Goal: Navigation & Orientation: Find specific page/section

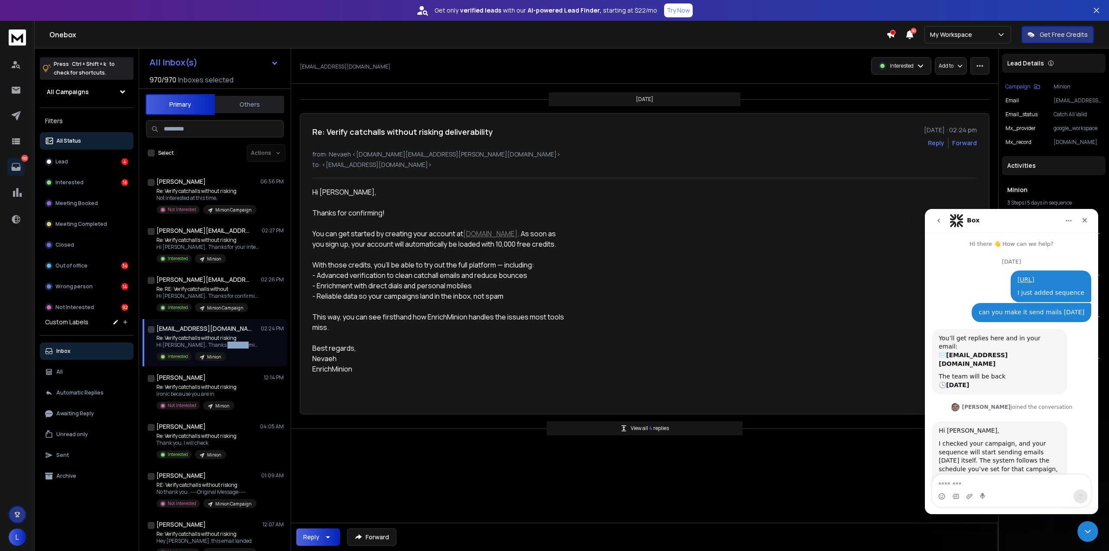
scroll to position [1, 0]
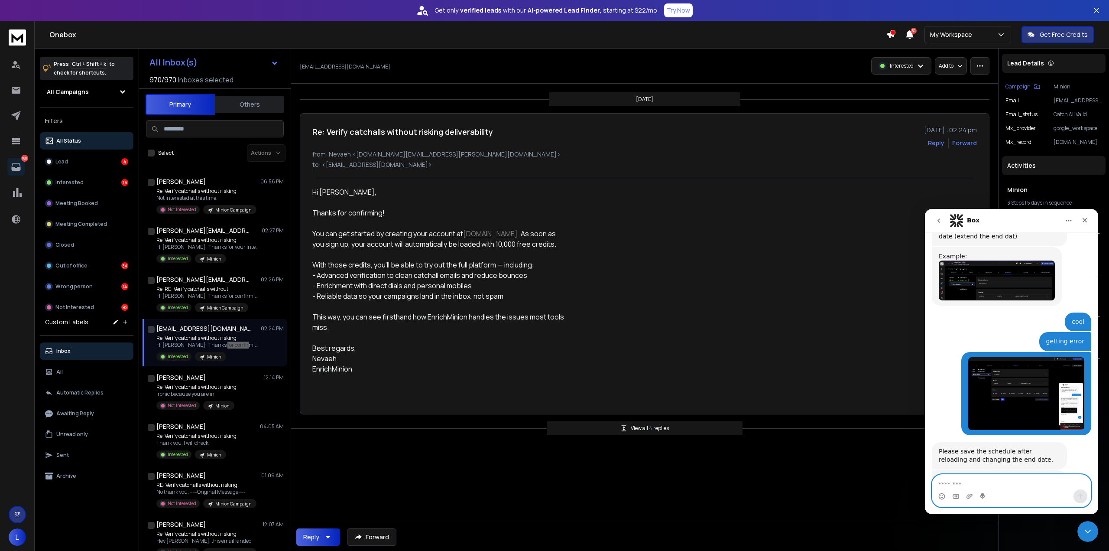
click at [979, 486] on textarea "Message…" at bounding box center [1011, 481] width 159 height 15
click at [14, 88] on icon at bounding box center [16, 90] width 9 height 7
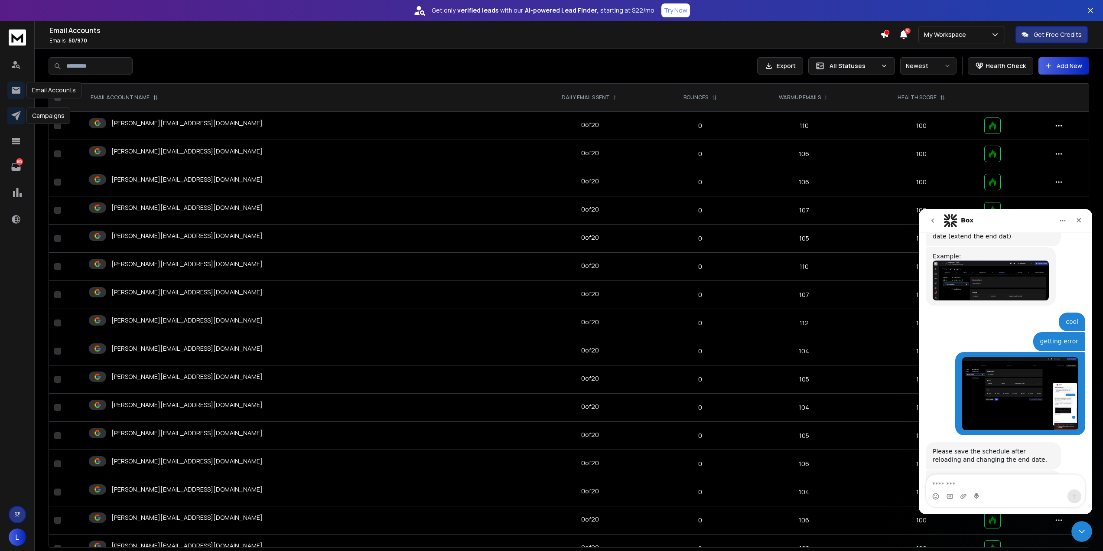
click at [16, 117] on icon at bounding box center [15, 115] width 9 height 9
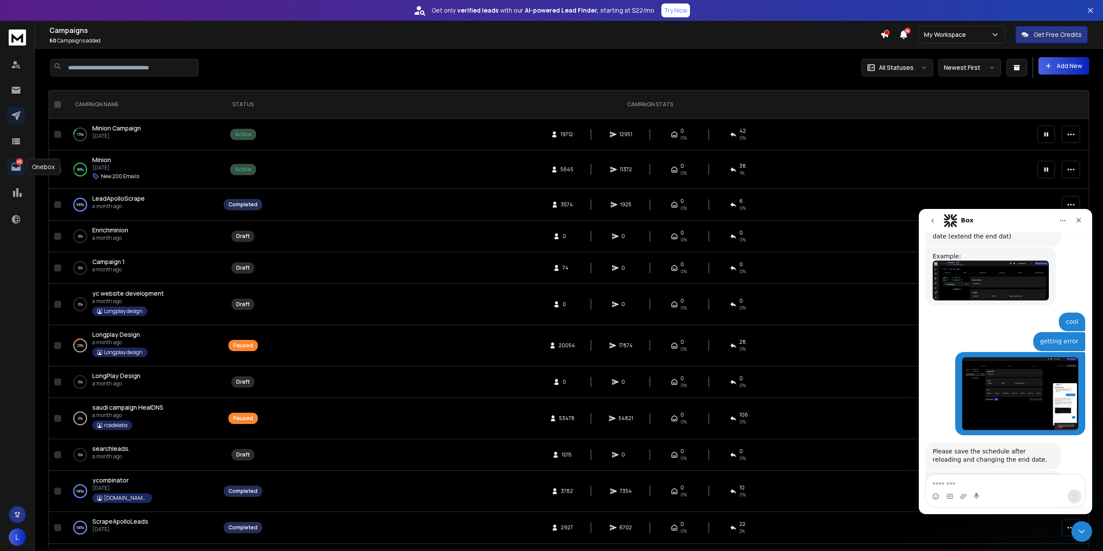
click at [14, 166] on icon at bounding box center [16, 167] width 10 height 10
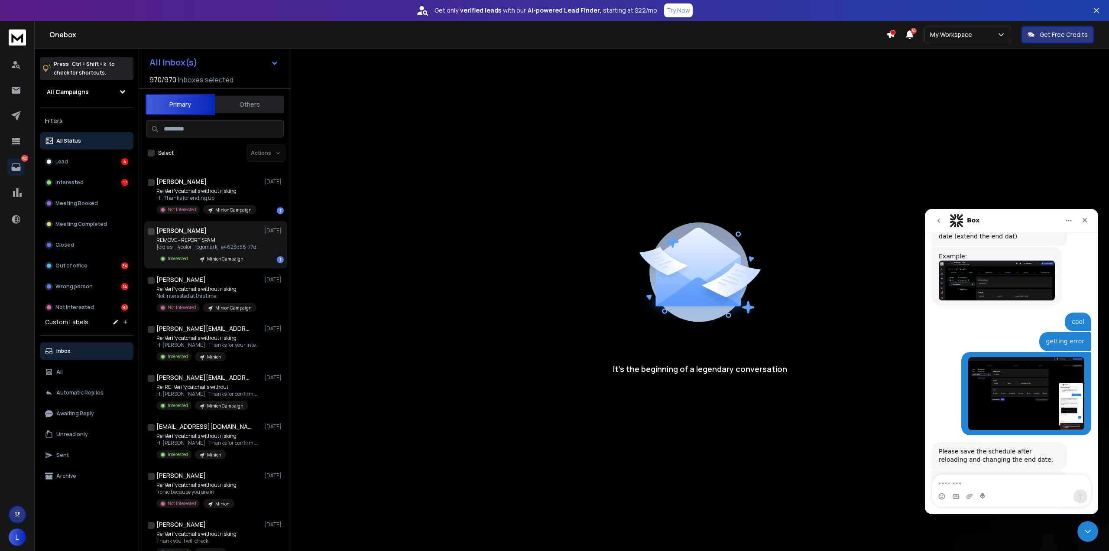
click at [198, 230] on h1 "[PERSON_NAME]" at bounding box center [181, 230] width 50 height 9
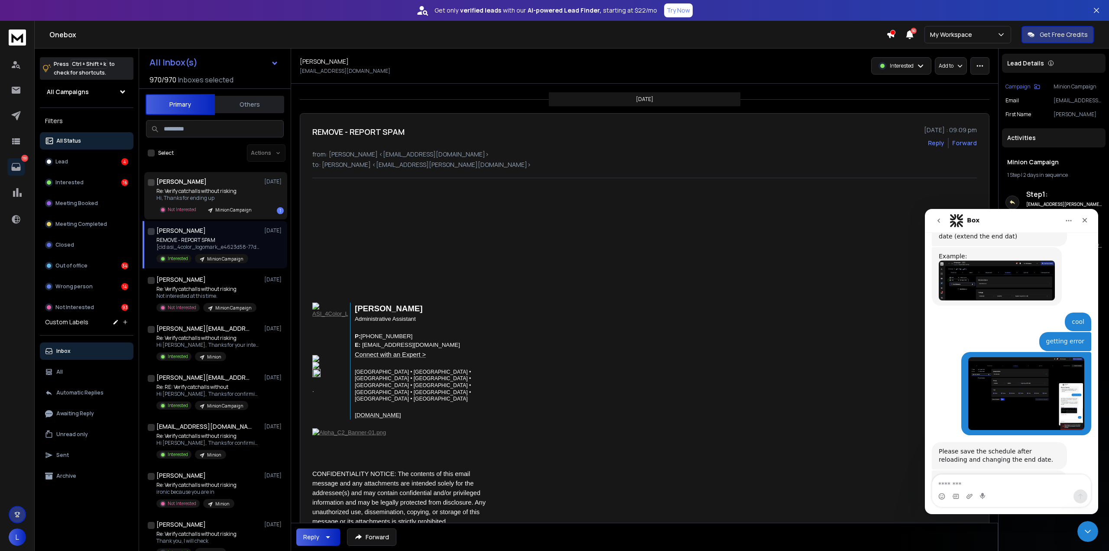
click at [207, 209] on div "Minion Campaign" at bounding box center [229, 209] width 53 height 9
